Goal: Navigation & Orientation: Understand site structure

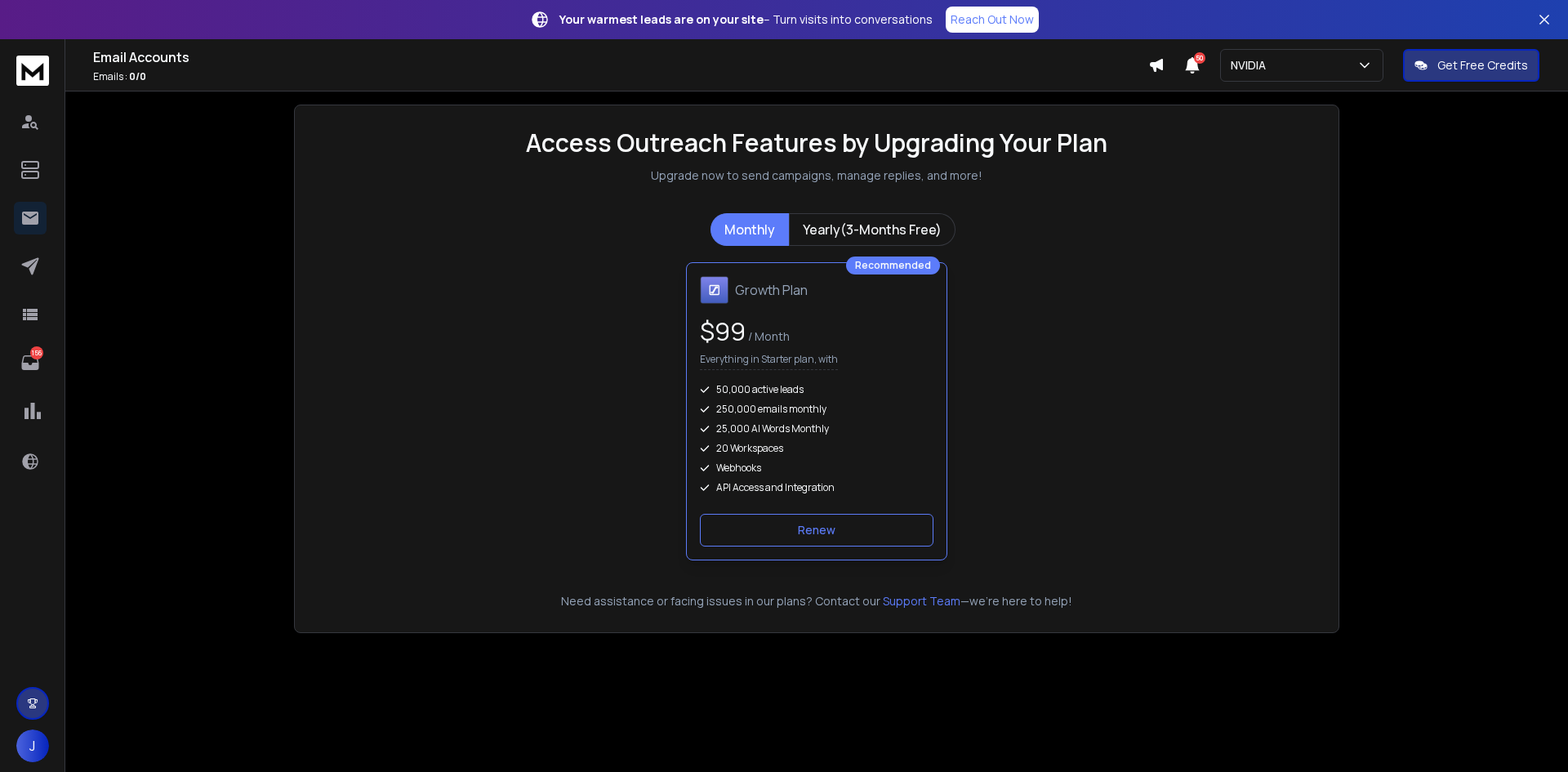
click at [245, 294] on div "Access Outreach Features by Upgrading Your Plan Upgrade now to send campaigns, …" at bounding box center [784, 343] width 1568 height 607
click at [248, 284] on div "Access Outreach Features by Upgrading Your Plan Upgrade now to send campaigns, …" at bounding box center [784, 343] width 1568 height 607
click at [24, 269] on icon at bounding box center [30, 266] width 20 height 20
click at [28, 361] on icon at bounding box center [30, 363] width 20 height 20
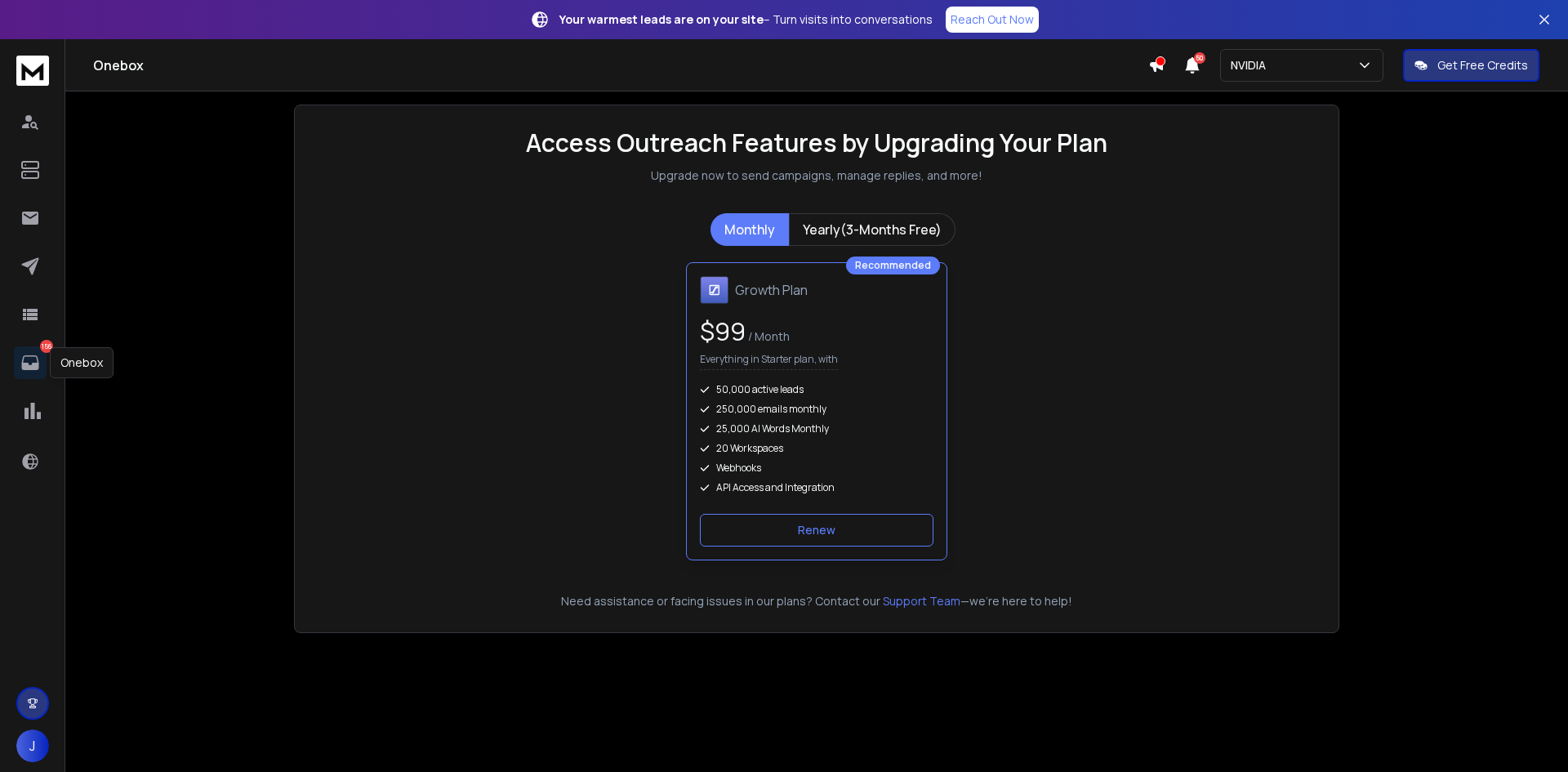
click at [28, 358] on icon at bounding box center [30, 363] width 20 height 20
click at [31, 213] on icon at bounding box center [30, 218] width 16 height 13
click at [210, 172] on div "Access Outreach Features by Upgrading Your Plan Upgrade now to send campaigns, …" at bounding box center [784, 343] width 1568 height 607
click at [25, 261] on icon at bounding box center [30, 266] width 20 height 20
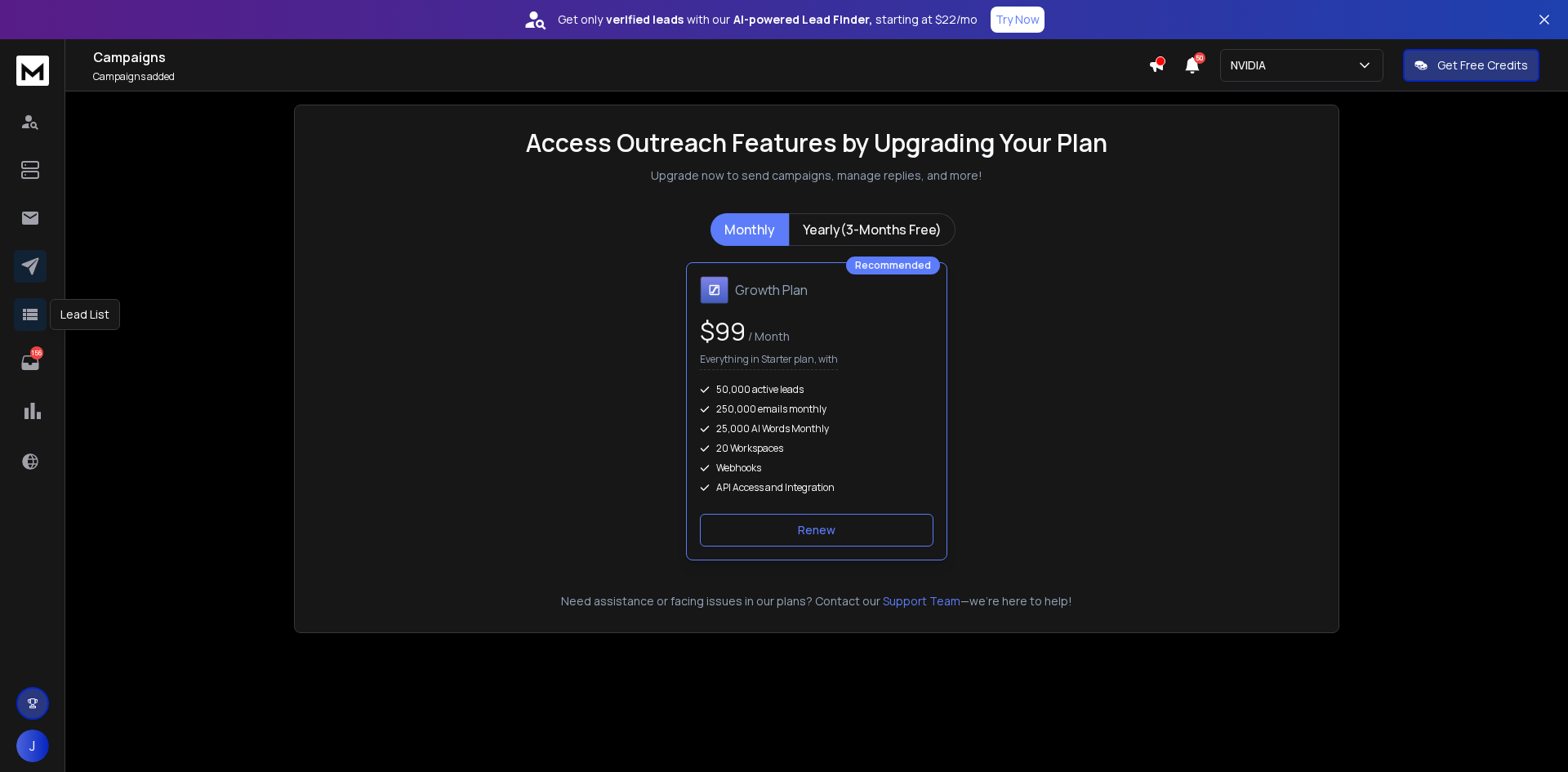
click at [35, 302] on link at bounding box center [30, 315] width 33 height 33
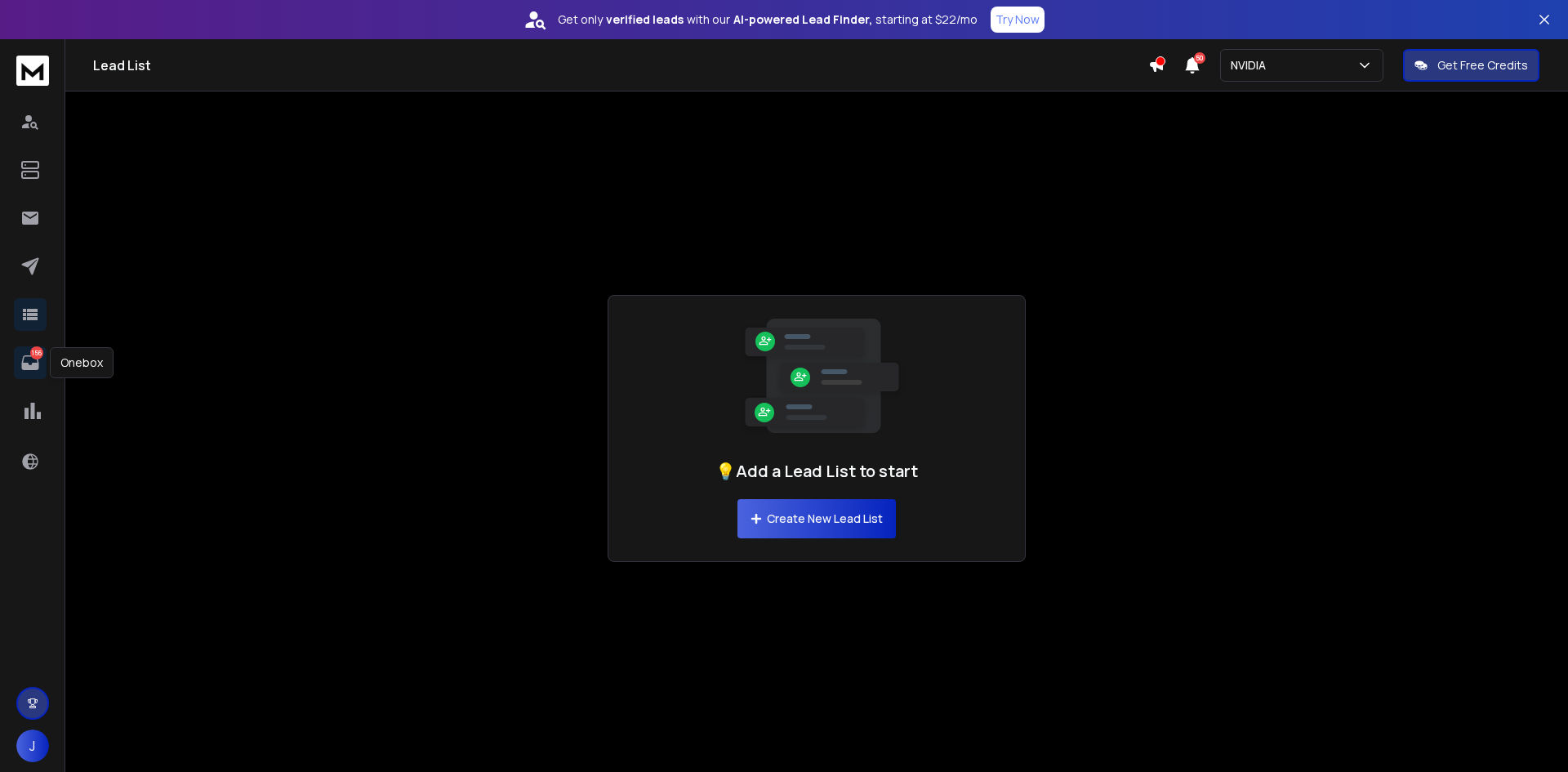
click at [28, 359] on icon at bounding box center [30, 363] width 20 height 20
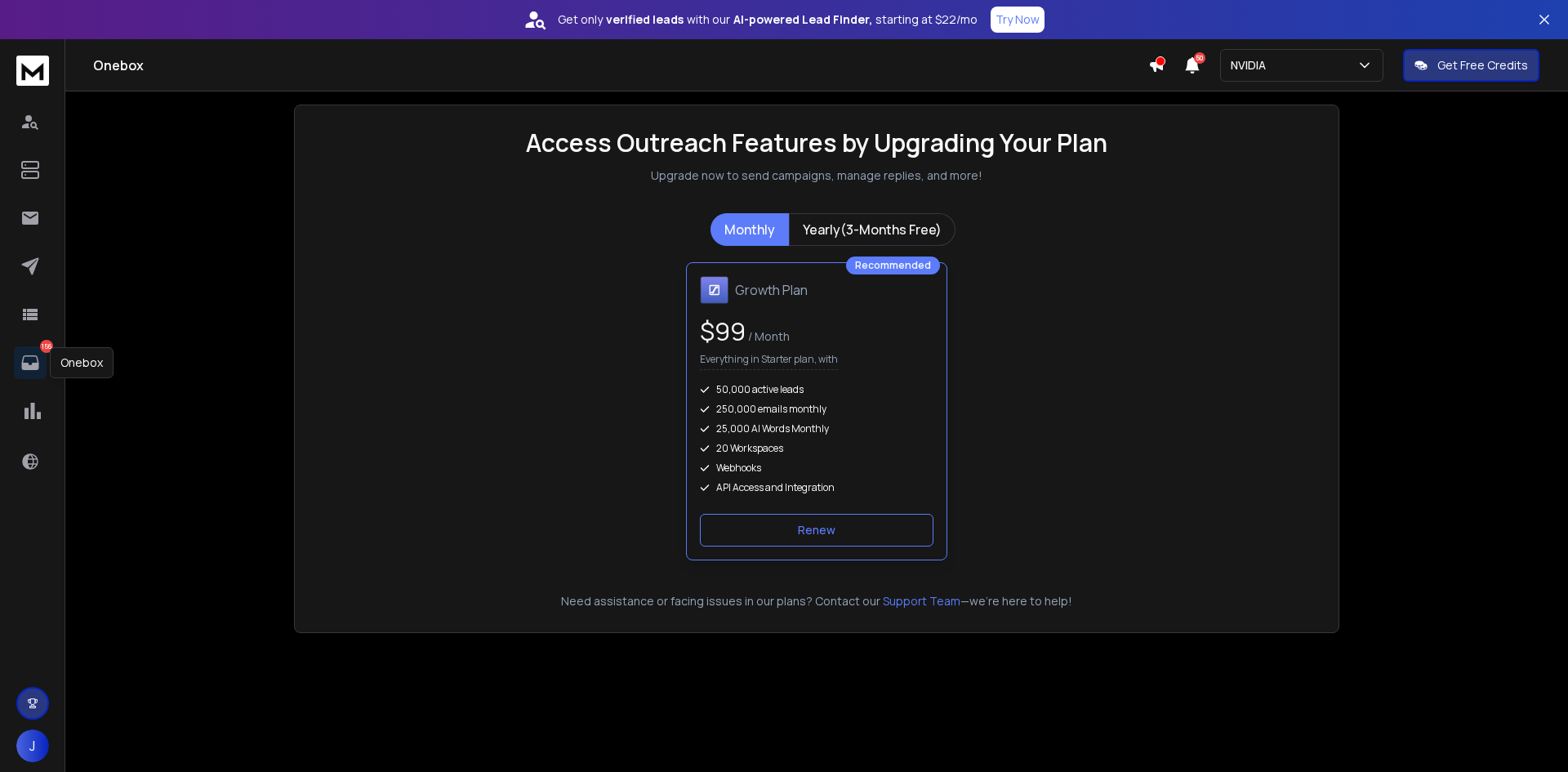
click at [28, 359] on icon at bounding box center [30, 363] width 20 height 20
click at [25, 400] on icon at bounding box center [33, 411] width 25 height 25
click at [21, 277] on link at bounding box center [30, 266] width 33 height 33
click at [27, 221] on icon at bounding box center [30, 218] width 16 height 13
click at [21, 303] on link at bounding box center [30, 315] width 33 height 33
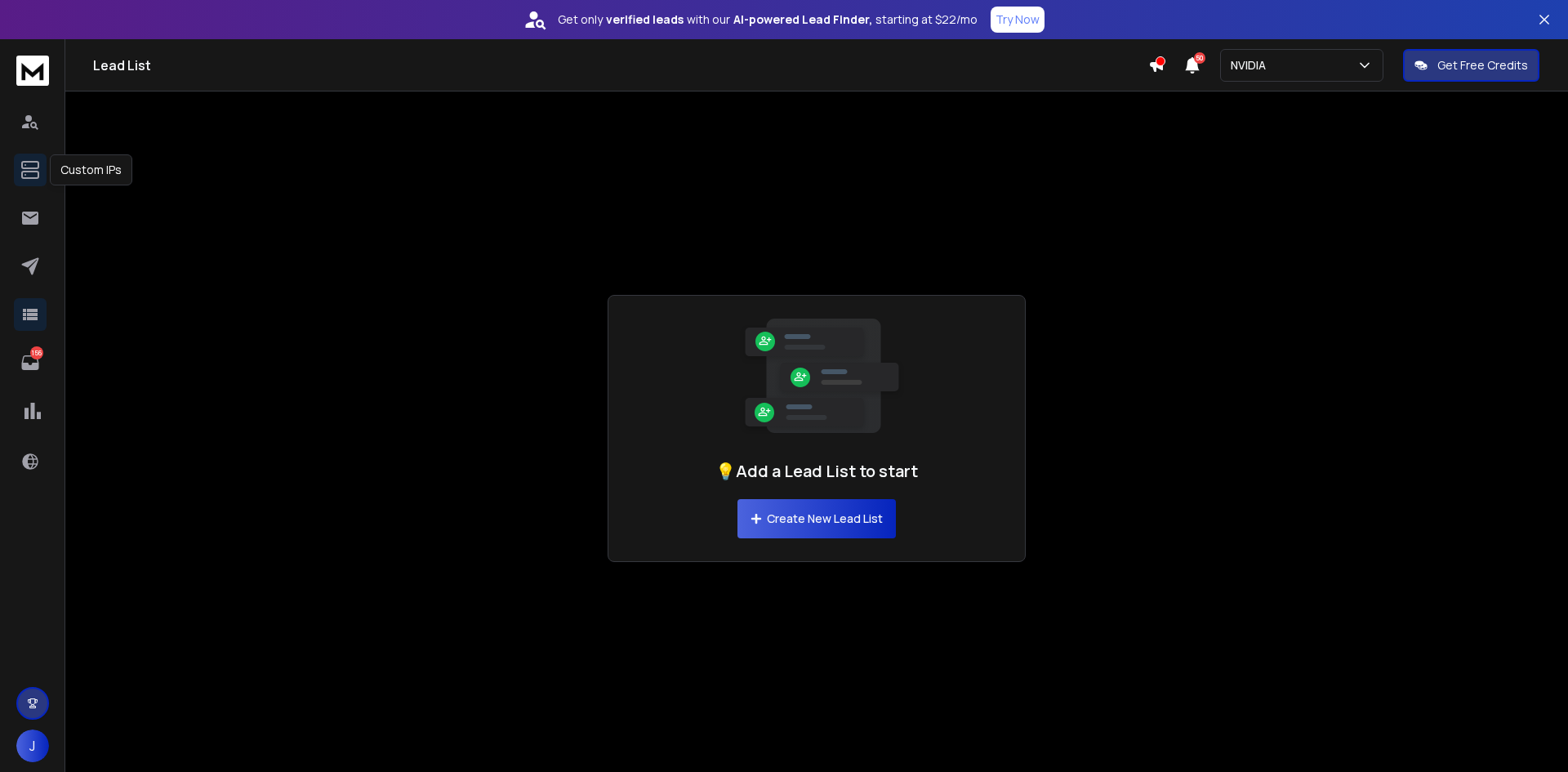
click at [23, 172] on rect at bounding box center [30, 175] width 16 height 7
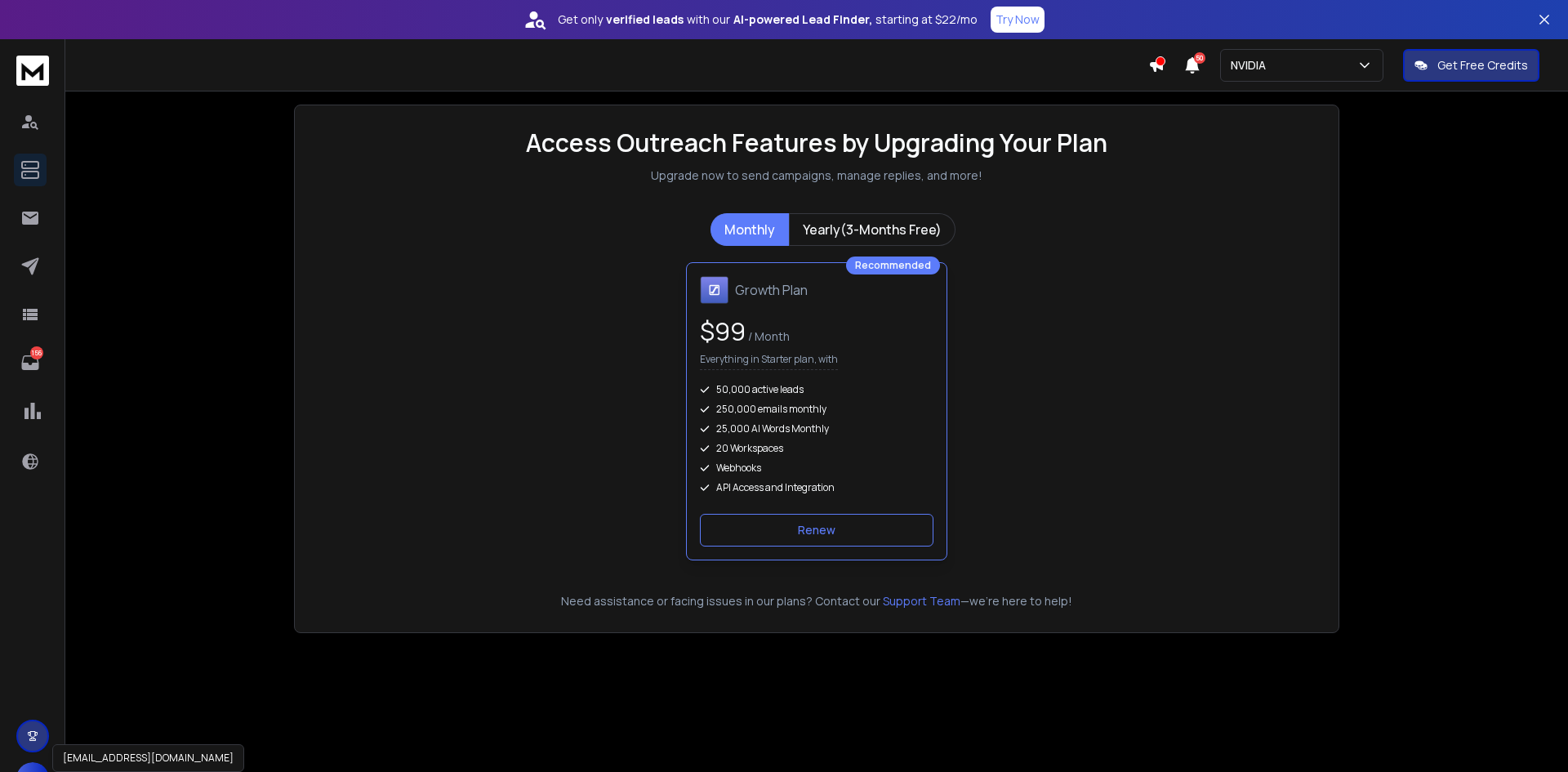
click at [36, 766] on span "J" at bounding box center [33, 779] width 33 height 33
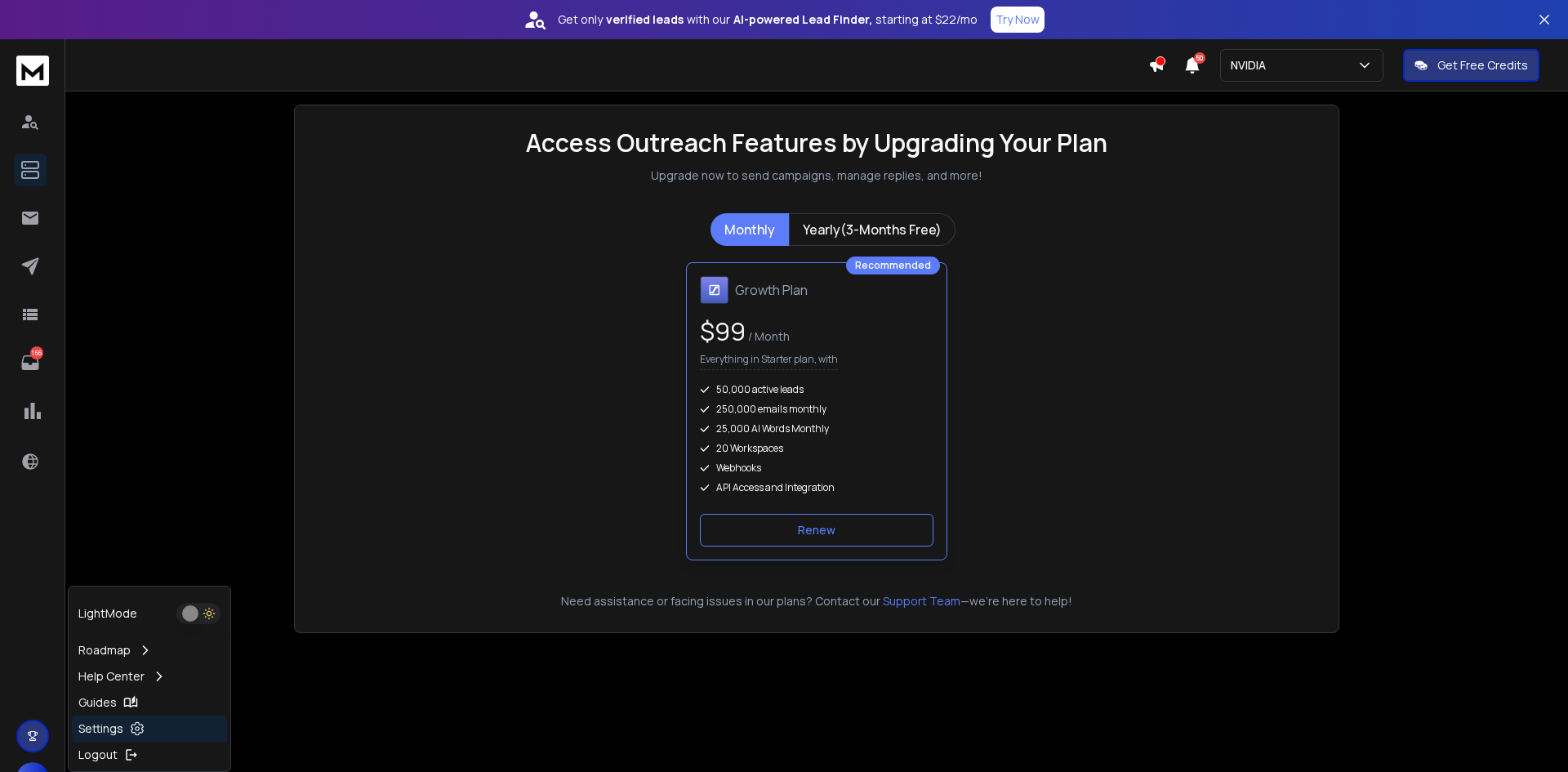
click at [109, 726] on p "Settings" at bounding box center [100, 728] width 45 height 16
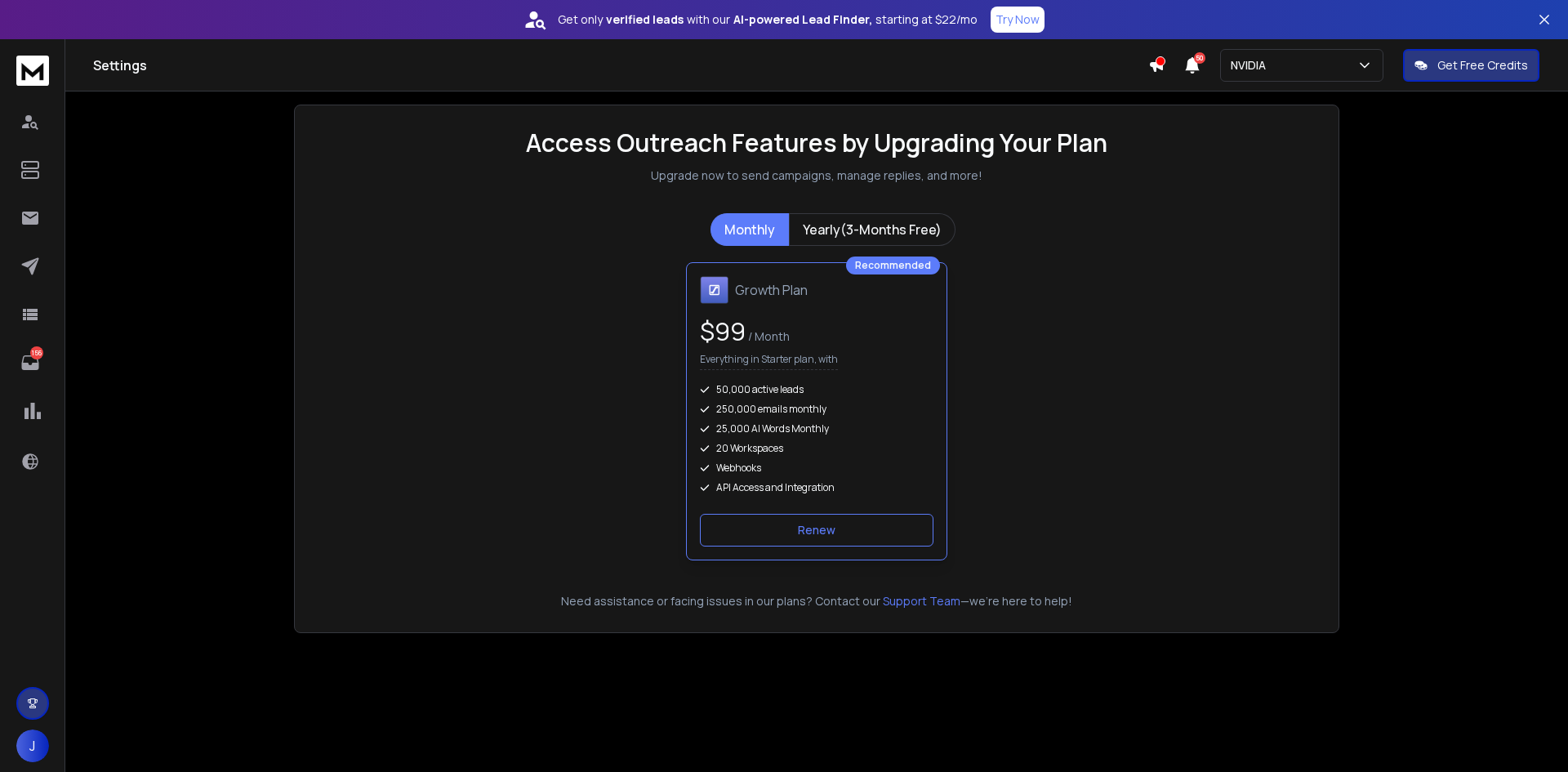
click at [197, 644] on div "Access Outreach Features by Upgrading Your Plan Upgrade now to send campaigns, …" at bounding box center [784, 343] width 1568 height 607
click at [21, 366] on icon at bounding box center [30, 363] width 20 height 20
click at [22, 365] on icon at bounding box center [30, 363] width 17 height 15
